Goal: Communication & Community: Answer question/provide support

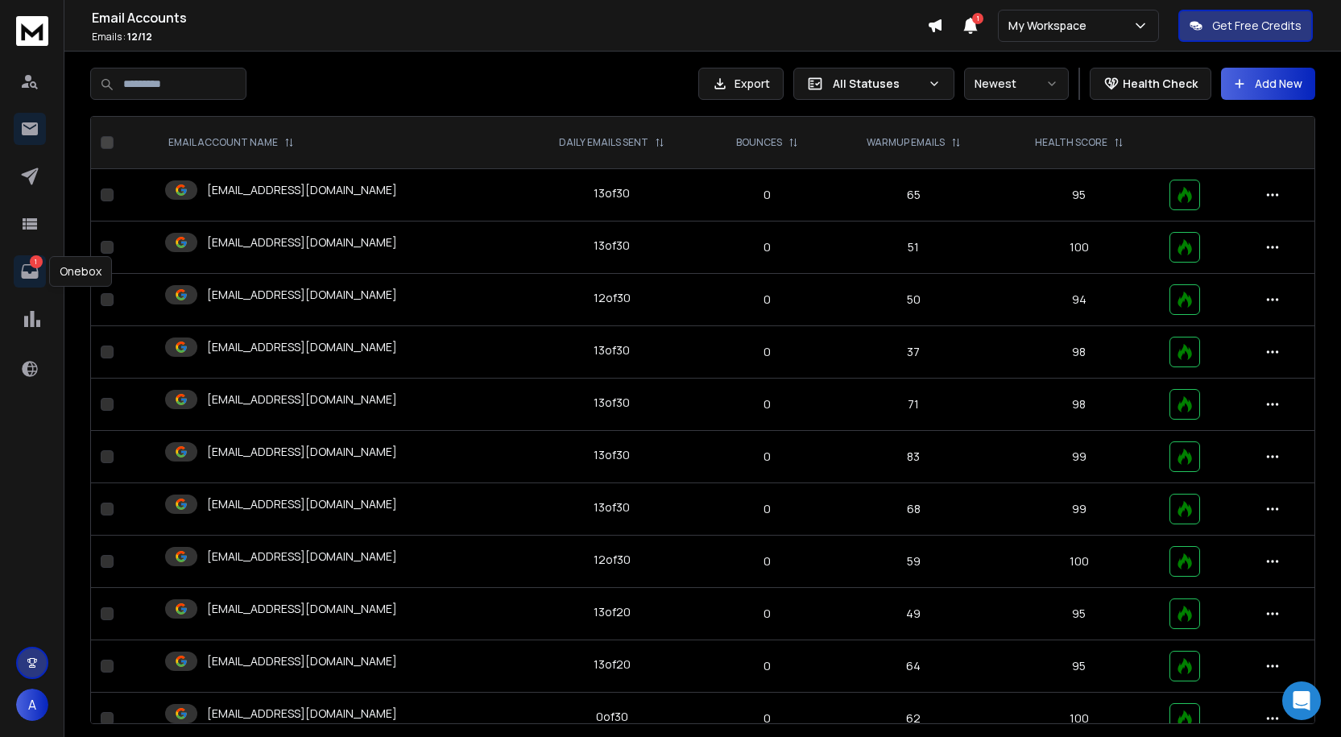
click at [29, 267] on icon at bounding box center [29, 271] width 19 height 19
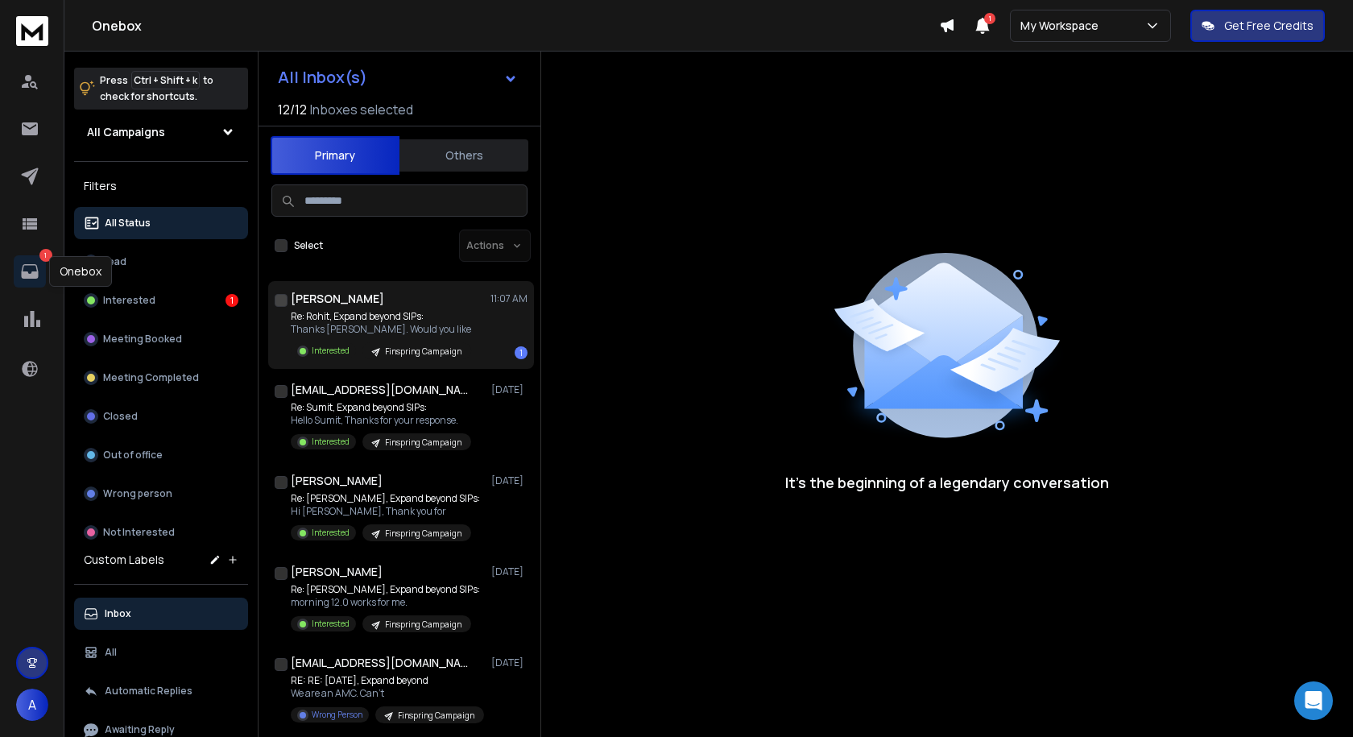
click at [333, 314] on p "Re: Rohit, Expand beyond SIPs:" at bounding box center [381, 316] width 180 height 13
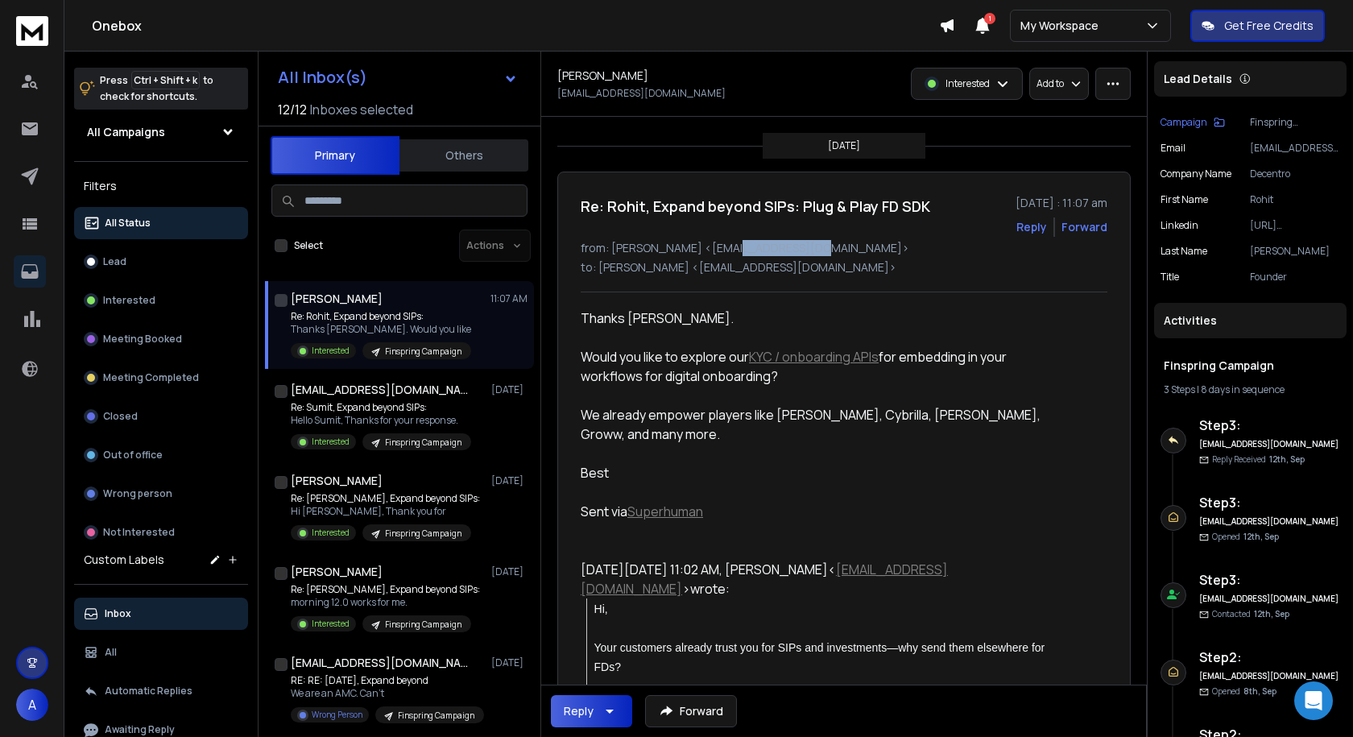
drag, startPoint x: 791, startPoint y: 248, endPoint x: 721, endPoint y: 250, distance: 70.9
click at [721, 250] on p "from: [PERSON_NAME] <[EMAIL_ADDRESS][DOMAIN_NAME]>" at bounding box center [844, 248] width 527 height 16
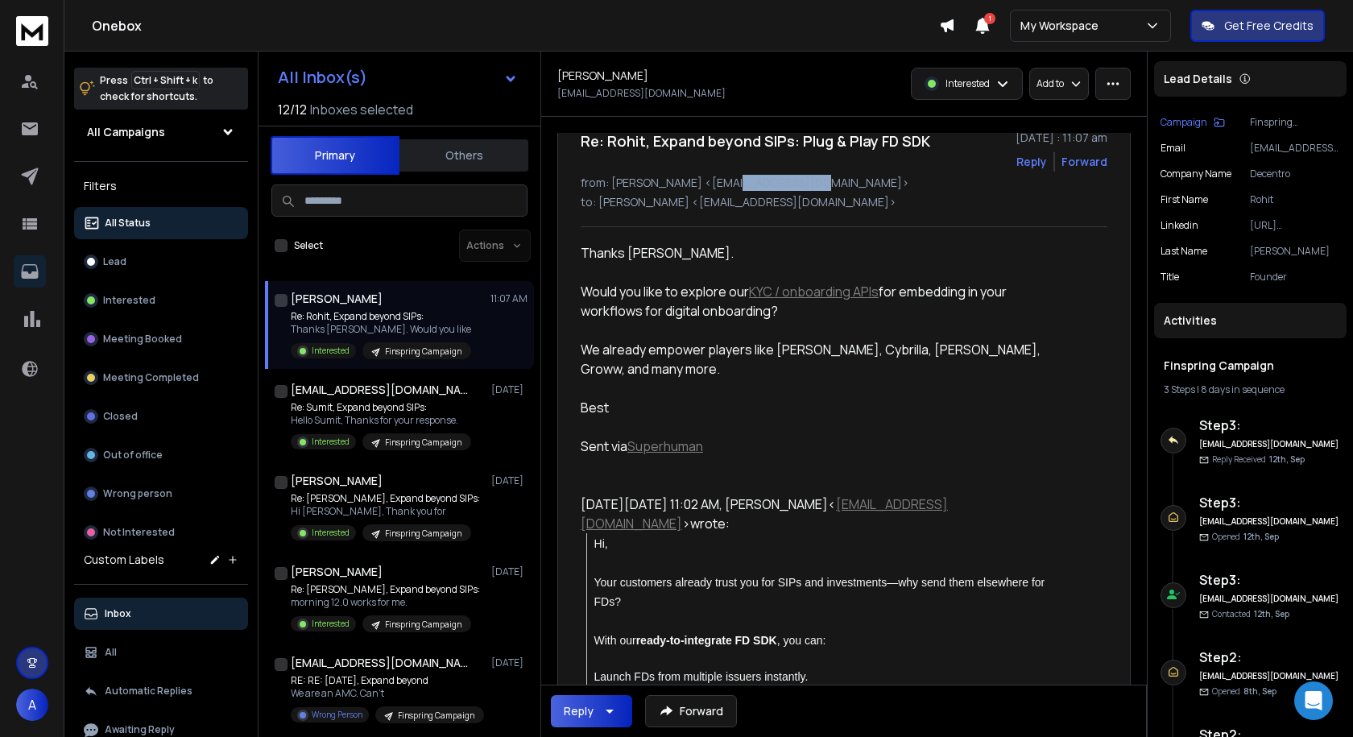
scroll to position [30, 0]
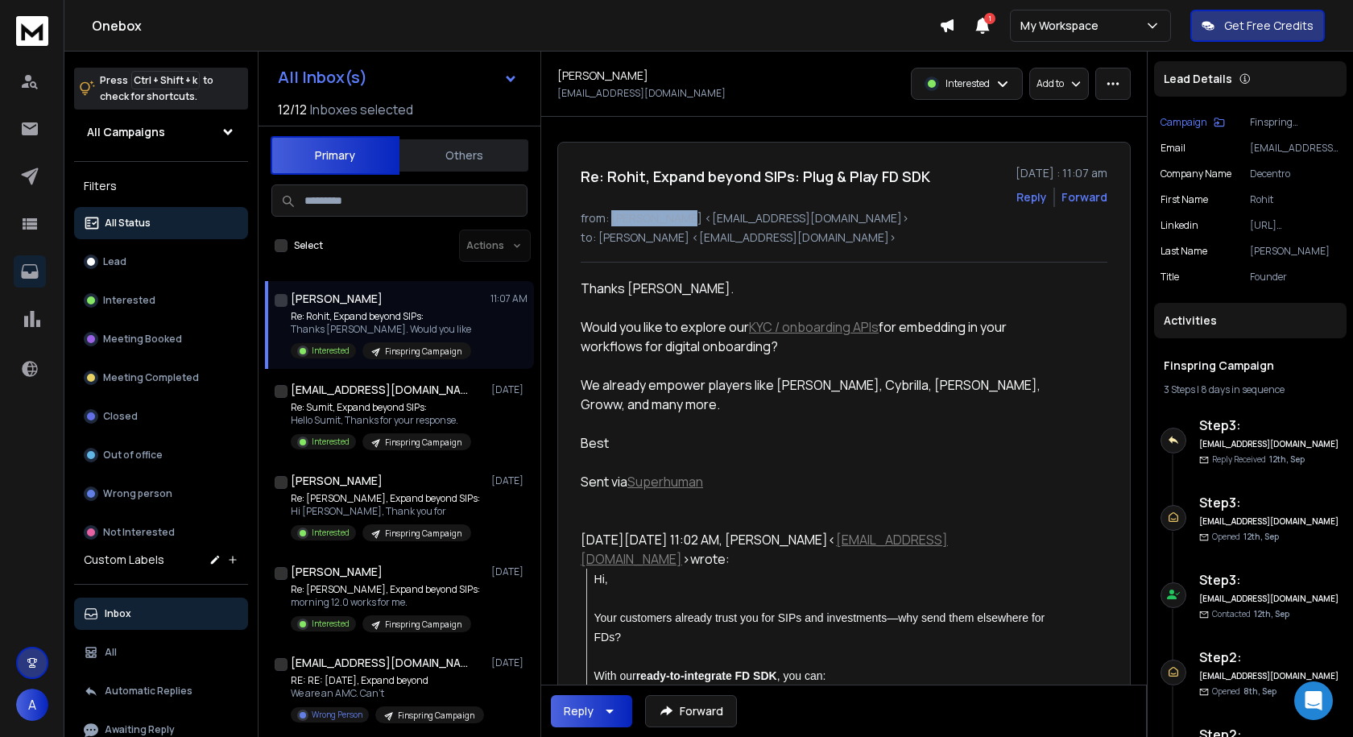
drag, startPoint x: 673, startPoint y: 217, endPoint x: 611, endPoint y: 218, distance: 62.0
click at [611, 218] on p "from: [PERSON_NAME] <[EMAIL_ADDRESS][DOMAIN_NAME]>" at bounding box center [844, 218] width 527 height 16
copy p "[PERSON_NAME]"
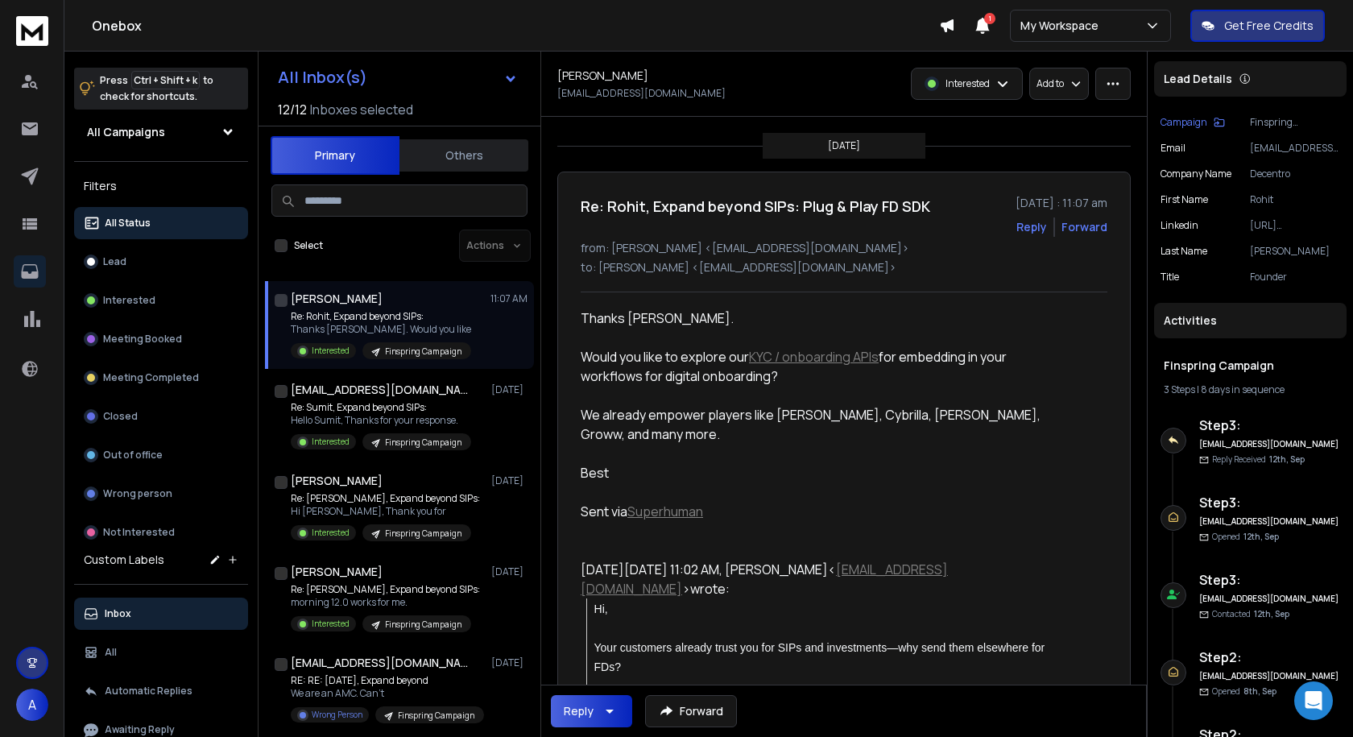
click at [1035, 230] on button "Reply" at bounding box center [1031, 227] width 31 height 16
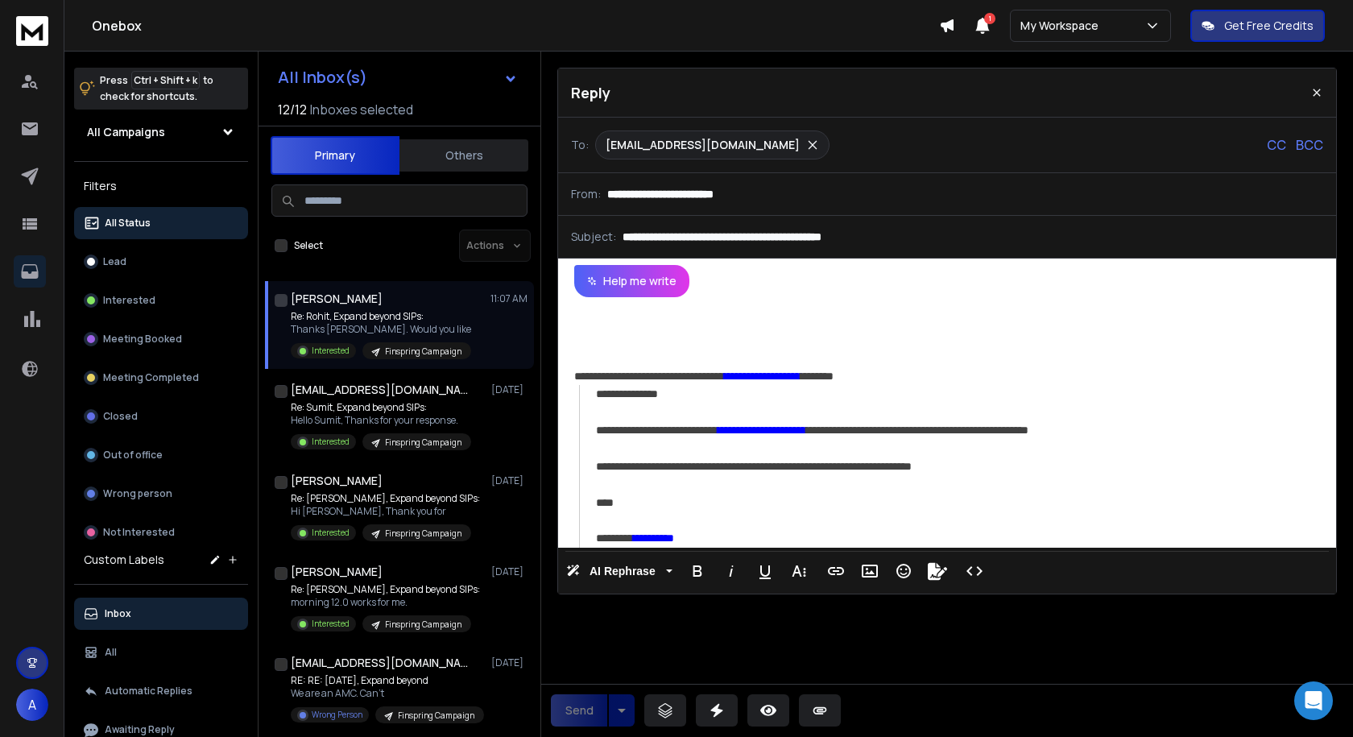
click at [629, 329] on div at bounding box center [947, 322] width 746 height 18
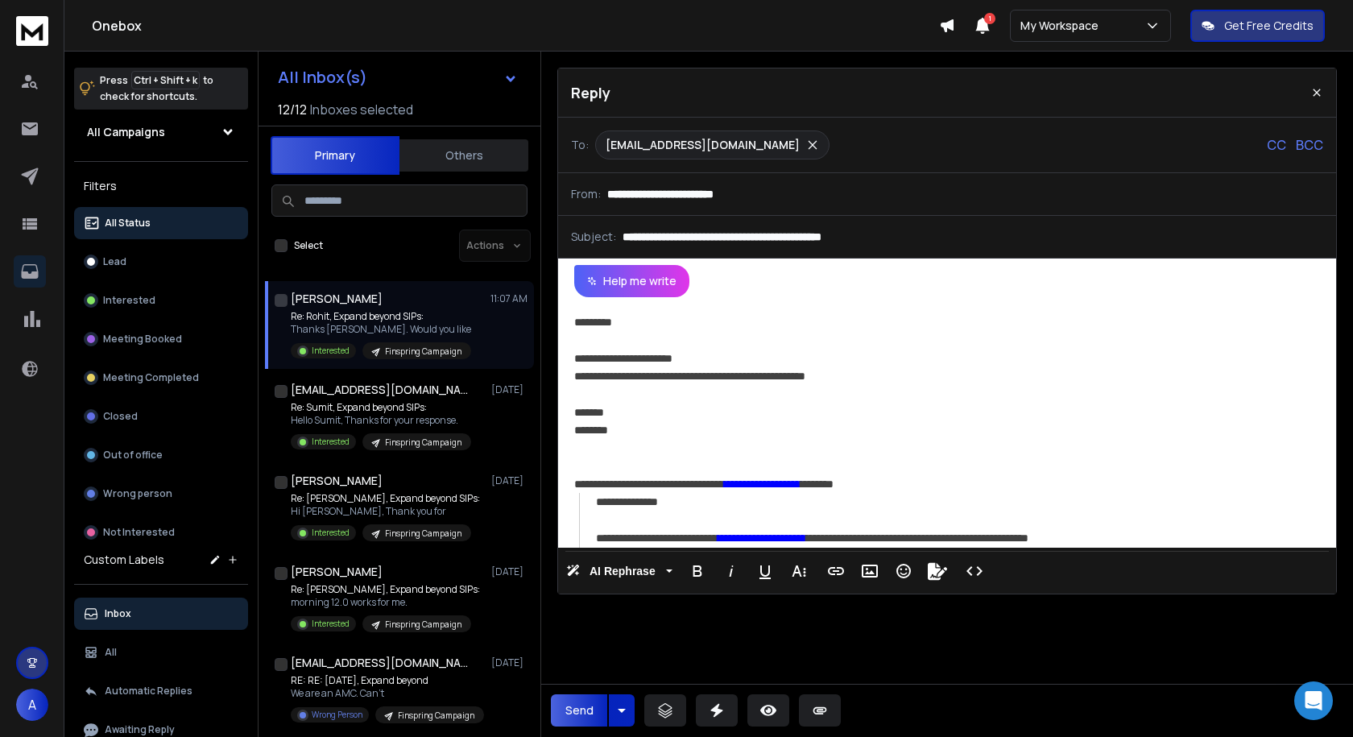
click at [797, 189] on input "**********" at bounding box center [965, 194] width 716 height 16
click at [836, 142] on input at bounding box center [892, 144] width 113 height 29
click at [836, 152] on input "**********" at bounding box center [905, 144] width 138 height 29
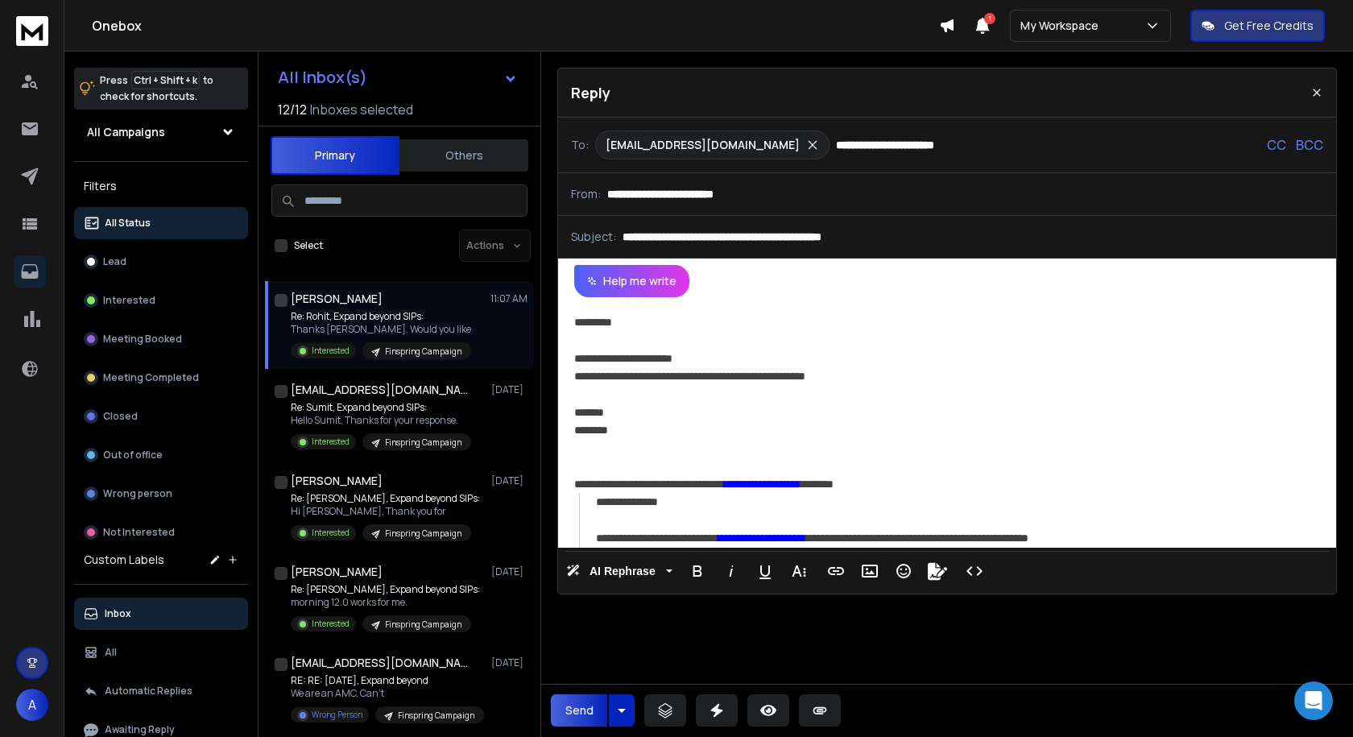
scroll to position [0, 0]
type input "**********"
click at [888, 312] on div "**********" at bounding box center [947, 422] width 778 height 250
click at [585, 702] on button "Send" at bounding box center [579, 710] width 56 height 32
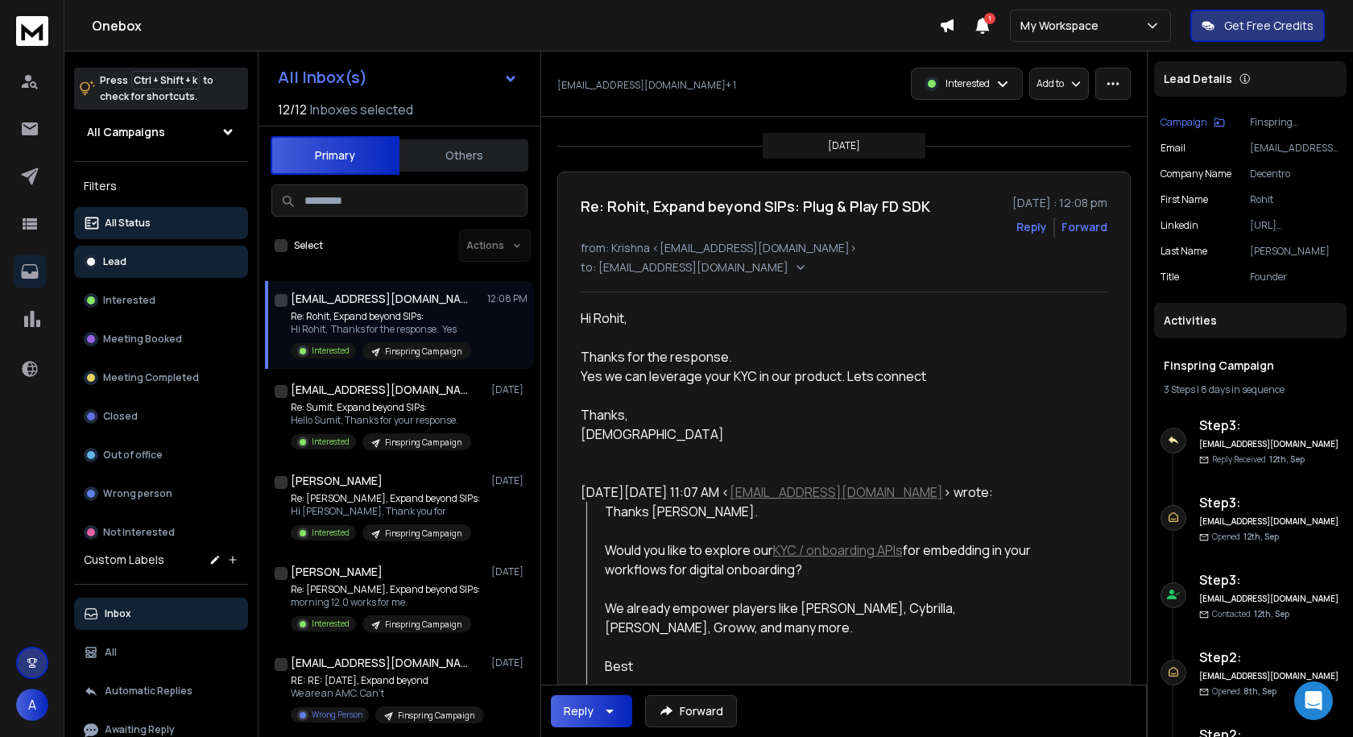
click at [120, 262] on p "Lead" at bounding box center [114, 261] width 23 height 13
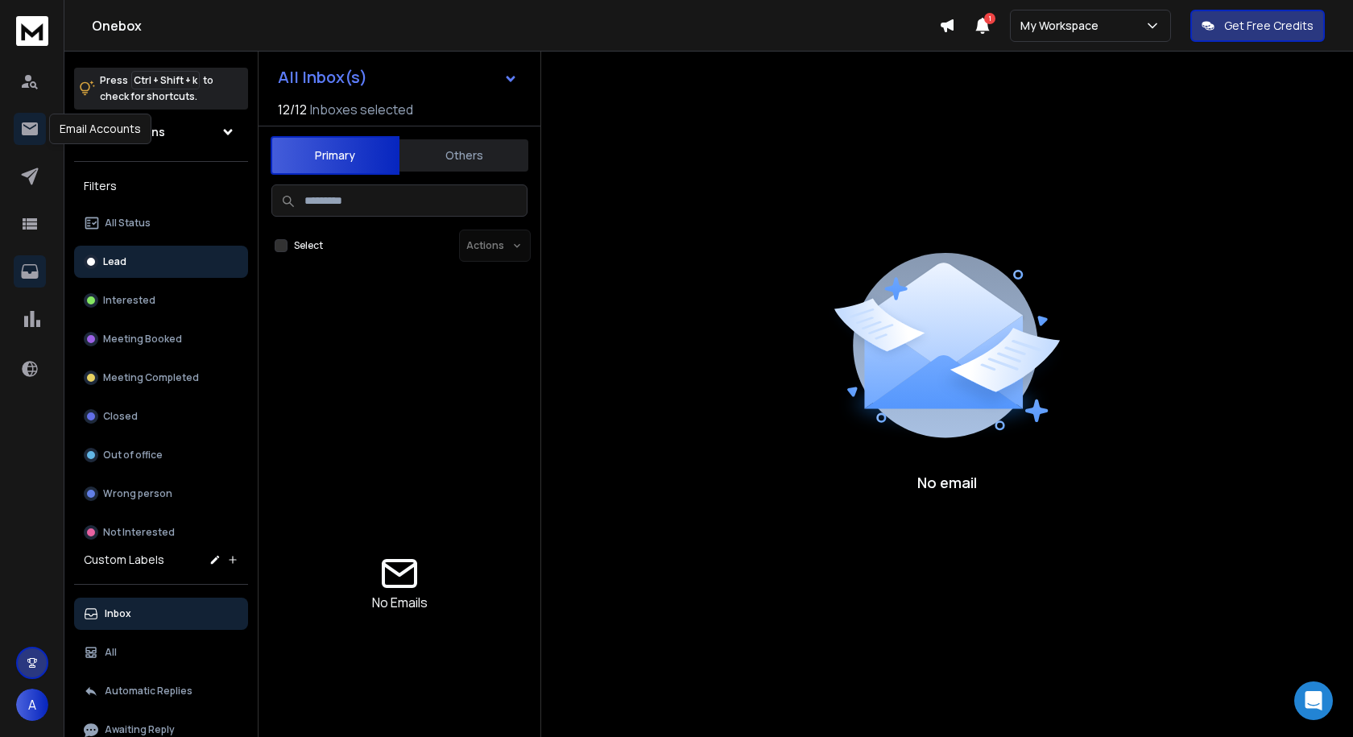
click at [30, 125] on icon at bounding box center [30, 128] width 16 height 13
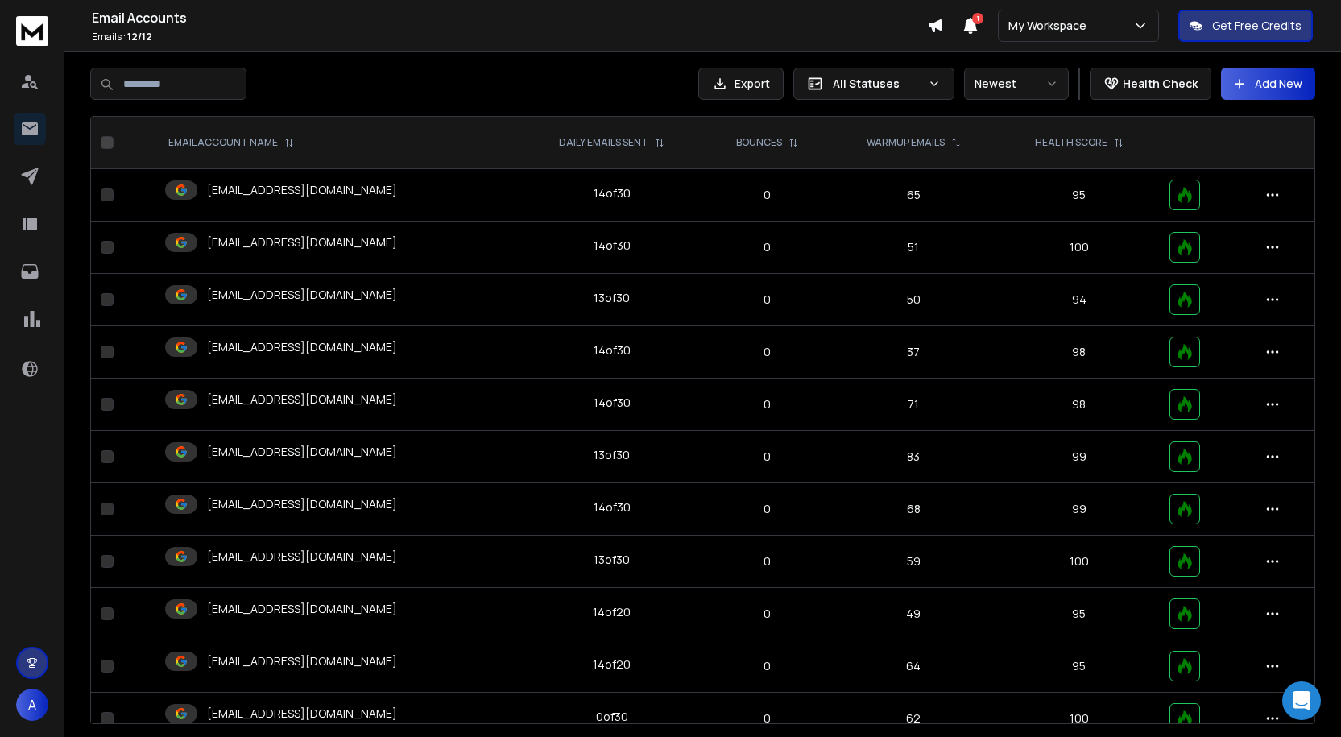
click at [10, 168] on div "A" at bounding box center [32, 368] width 64 height 737
click at [35, 173] on icon at bounding box center [29, 175] width 17 height 17
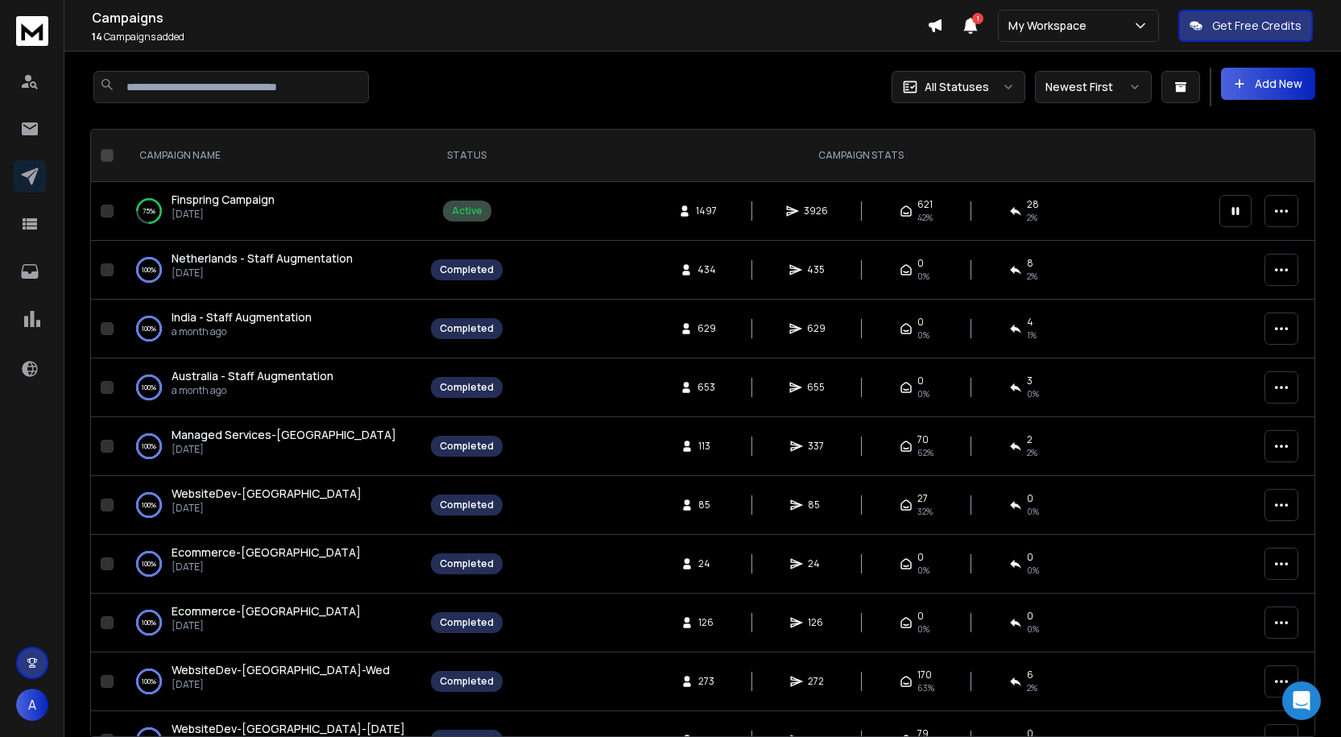
click at [289, 201] on div "75 % Finspring Campaign [DATE]" at bounding box center [270, 211] width 269 height 39
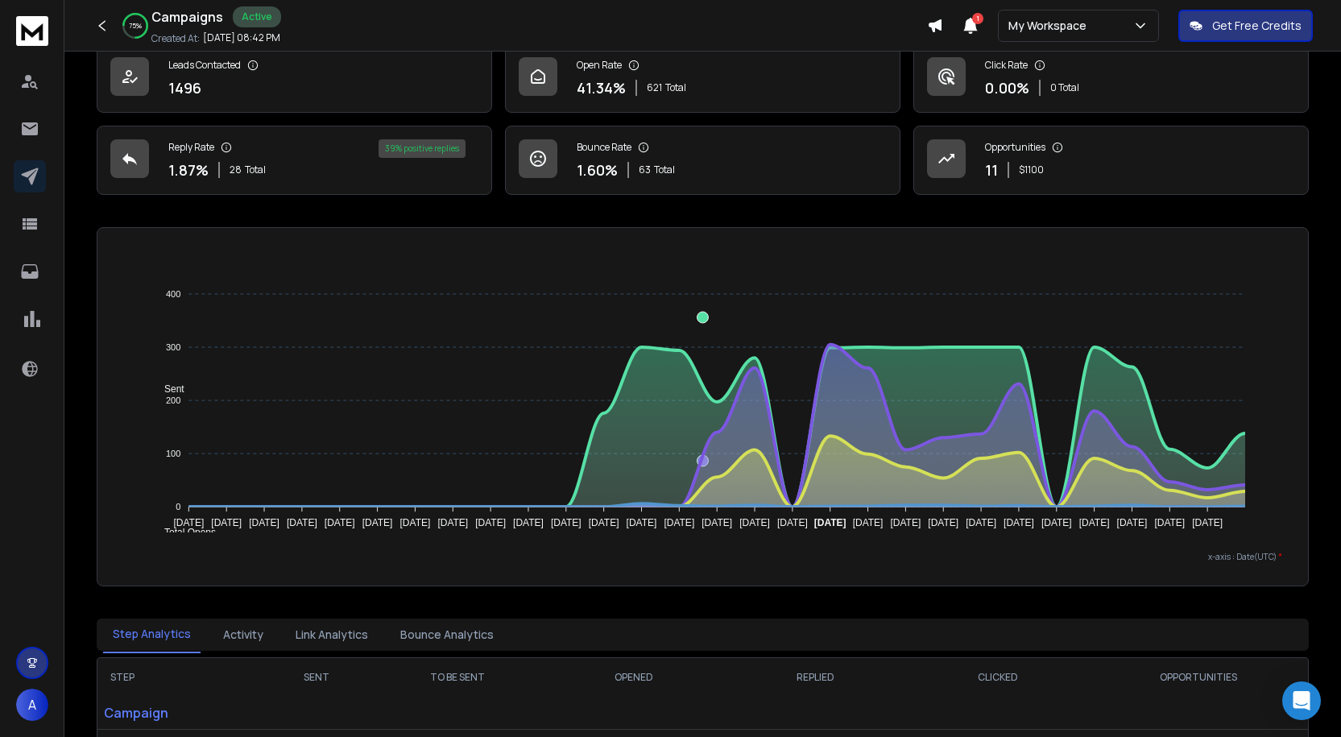
scroll to position [407, 0]
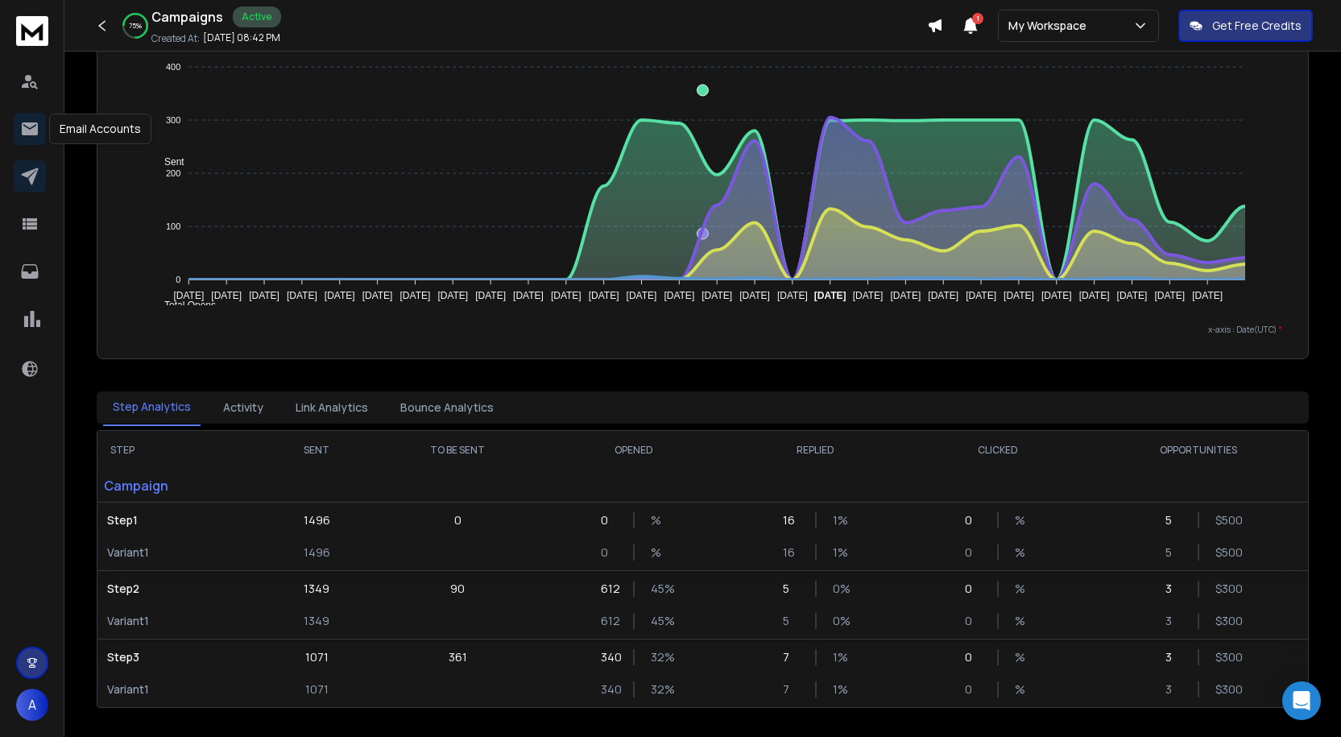
click at [27, 132] on icon at bounding box center [30, 128] width 16 height 13
